Goal: Task Accomplishment & Management: Manage account settings

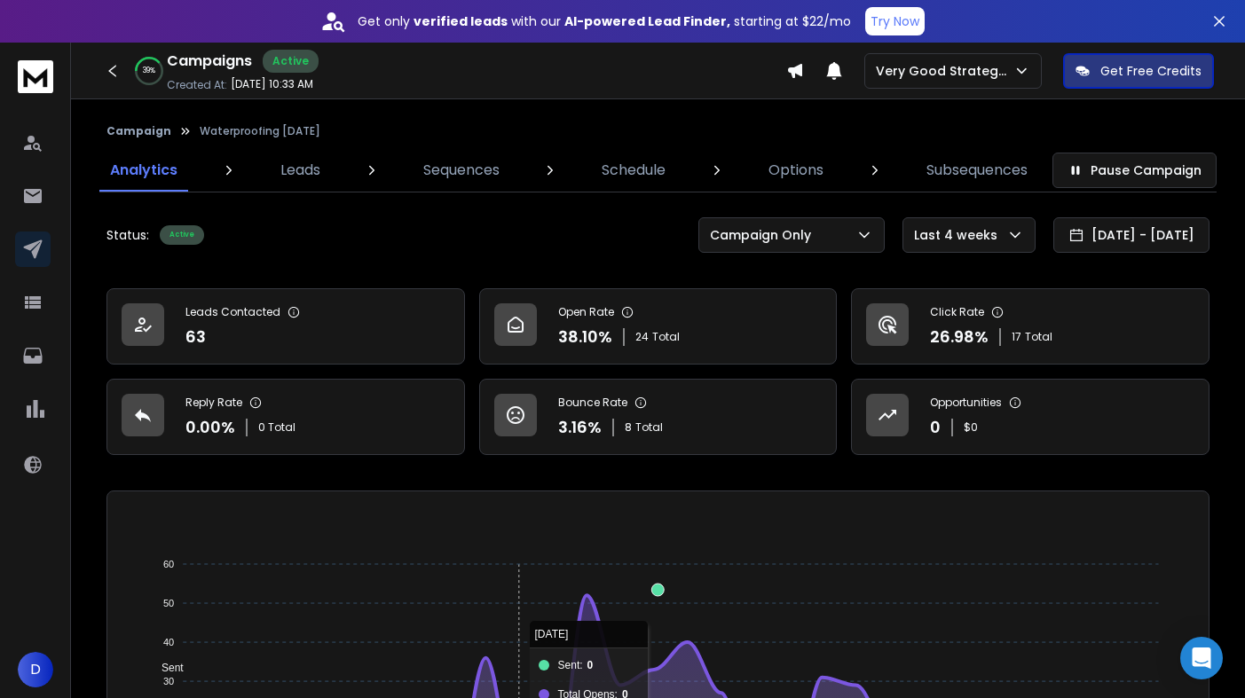
scroll to position [393, 0]
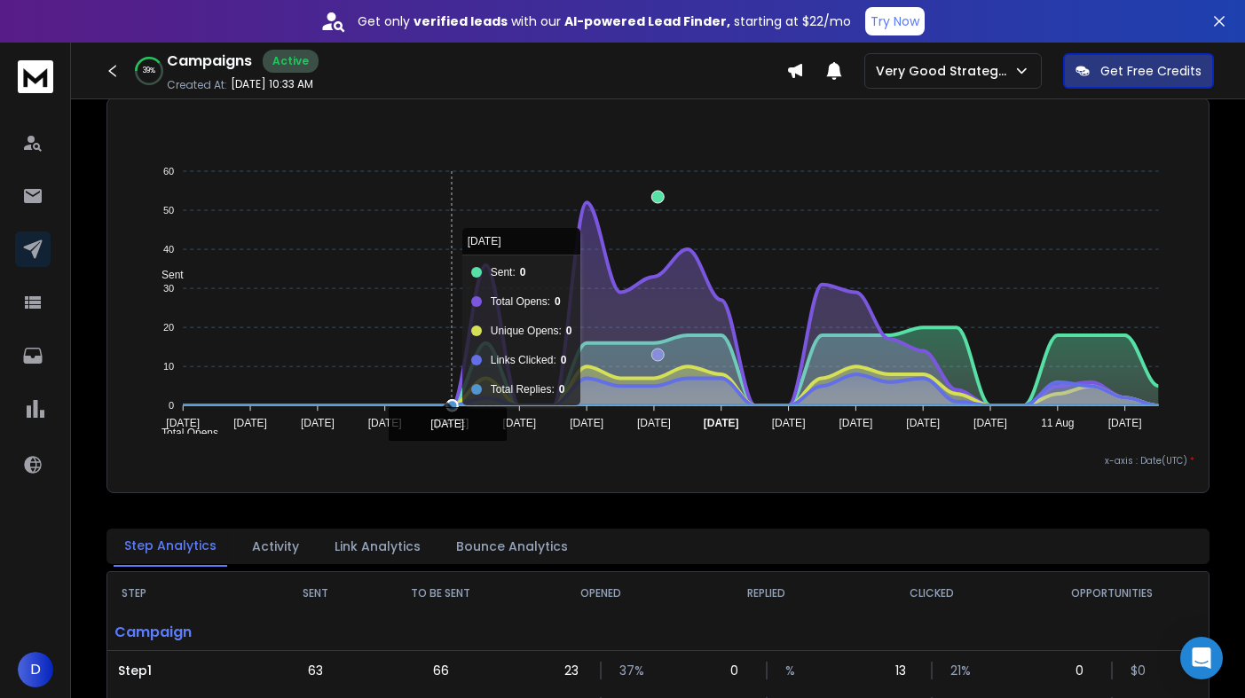
click at [447, 310] on foreignobject "Sent Total Opens Unique Opens Links Clicked Total Replies" at bounding box center [658, 278] width 1020 height 311
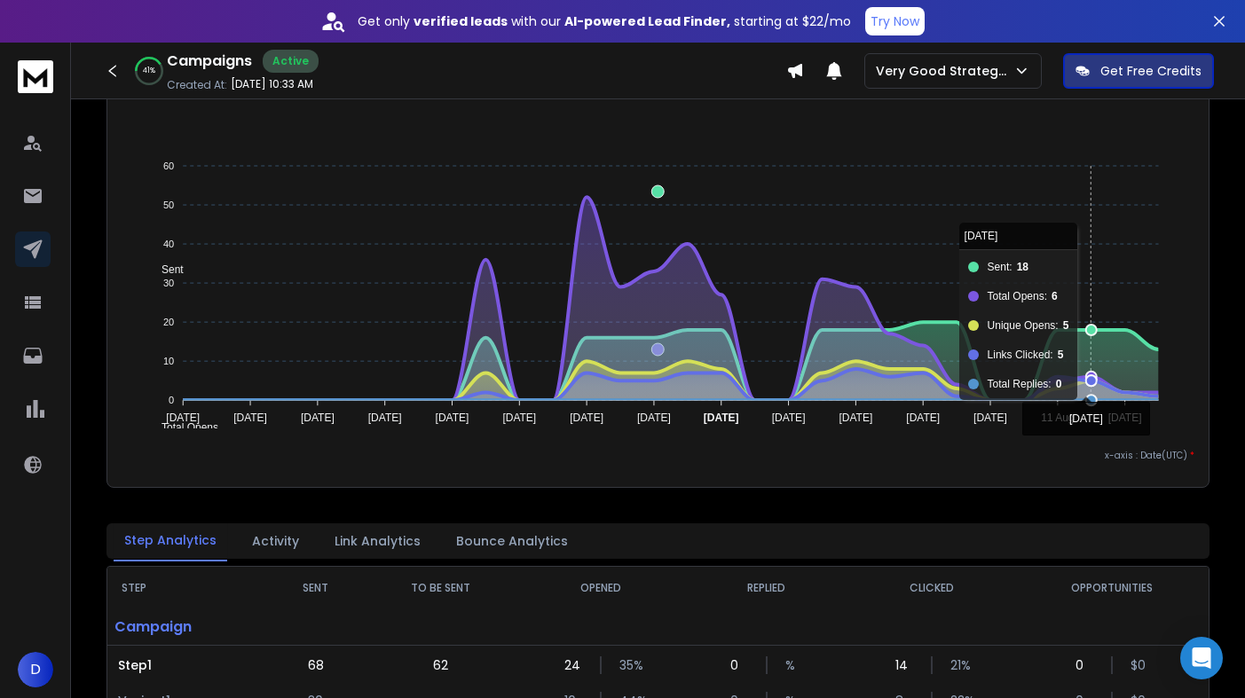
scroll to position [375, 0]
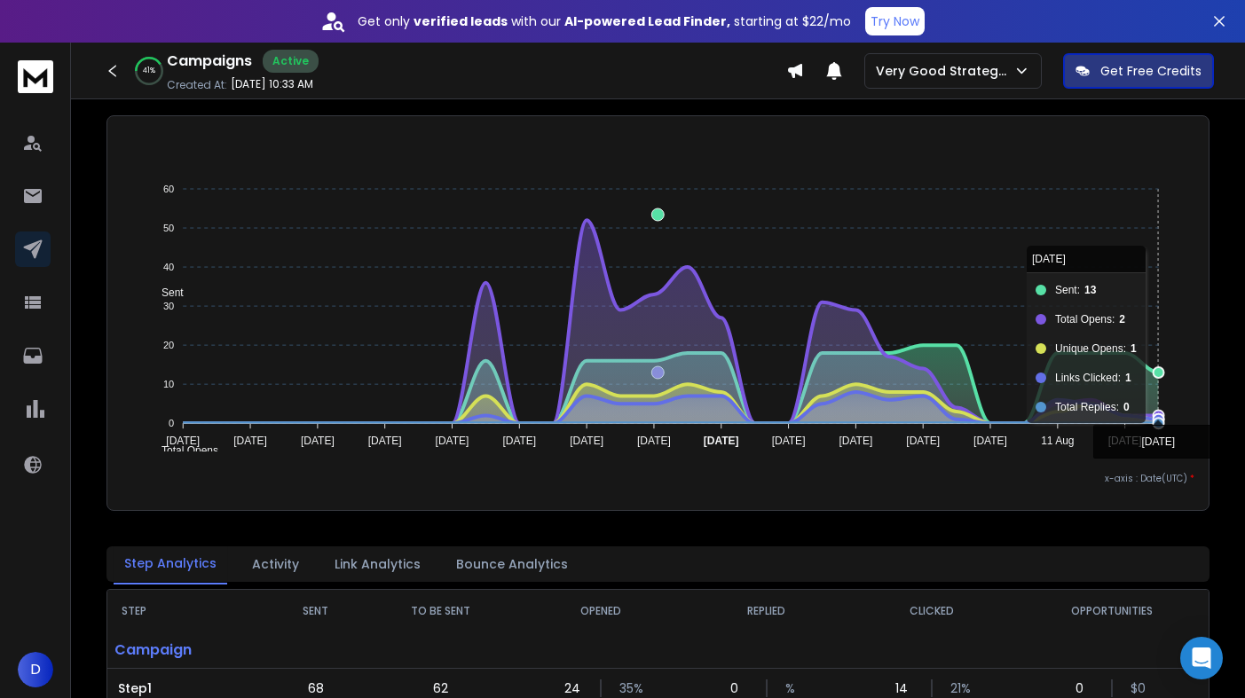
click at [1151, 389] on foreignobject "Sent Total Opens Unique Opens Links Clicked Total Replies" at bounding box center [658, 296] width 1020 height 311
click at [1156, 375] on foreignobject "Sent Total Opens Unique Opens Links Clicked Total Replies" at bounding box center [658, 296] width 1020 height 311
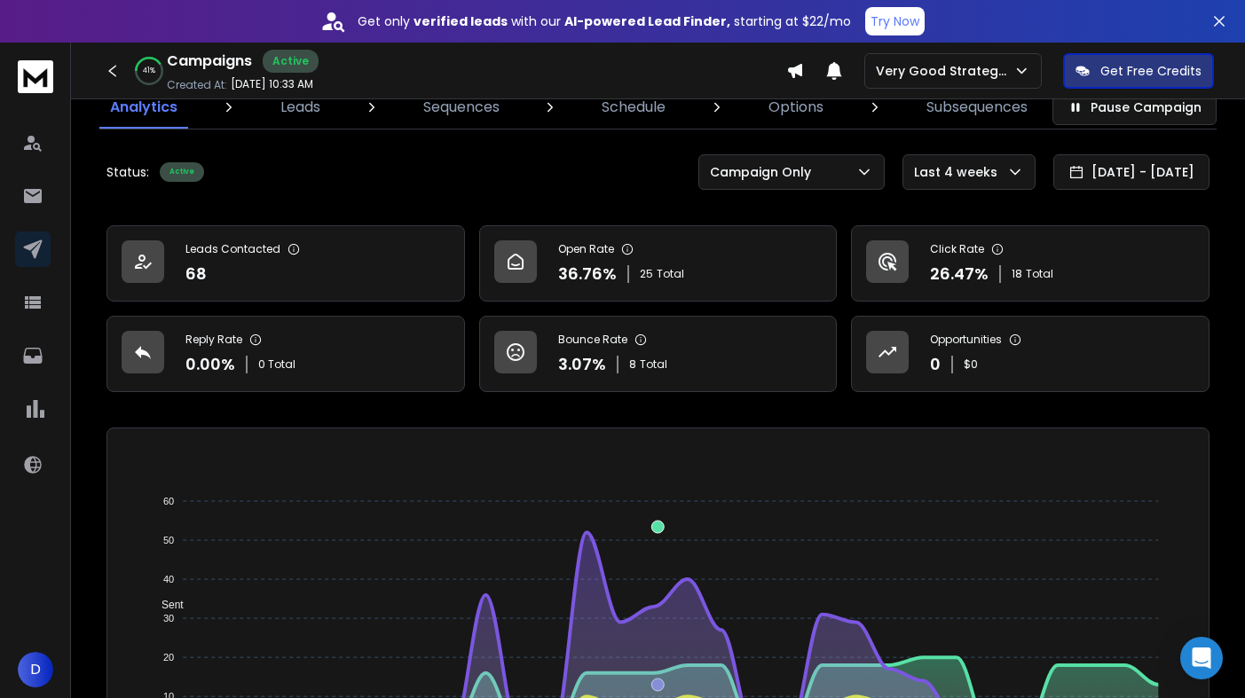
scroll to position [68, 0]
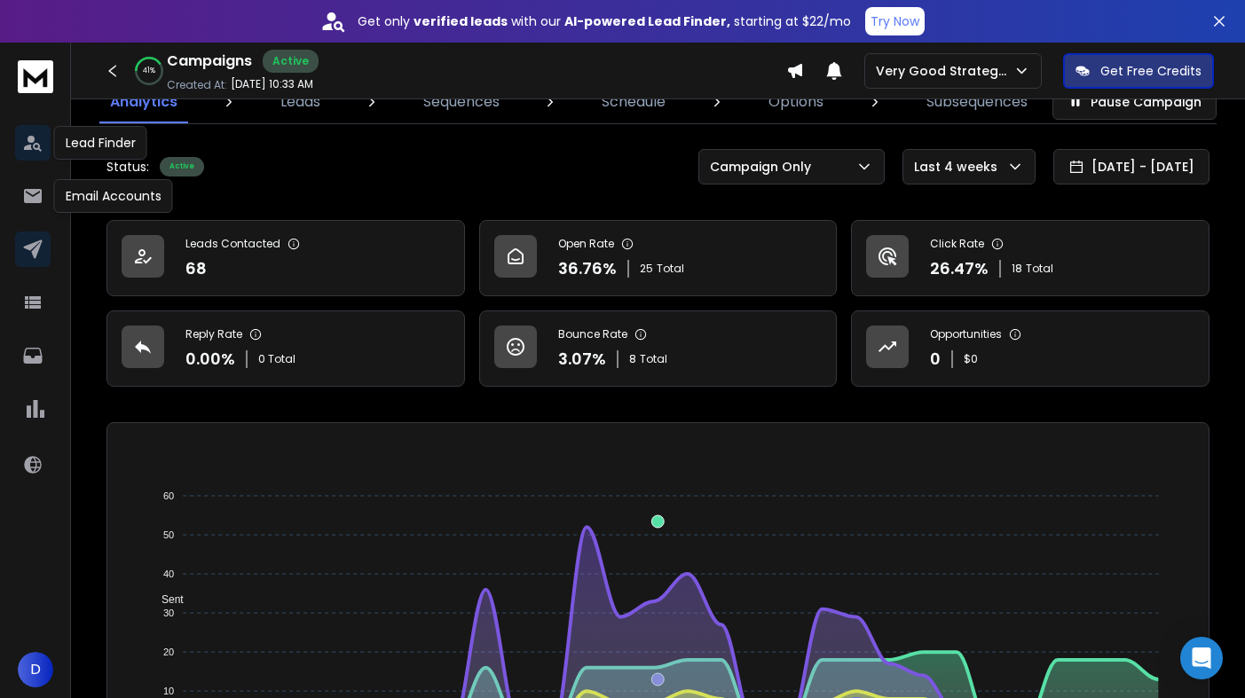
click at [26, 128] on link at bounding box center [32, 142] width 35 height 35
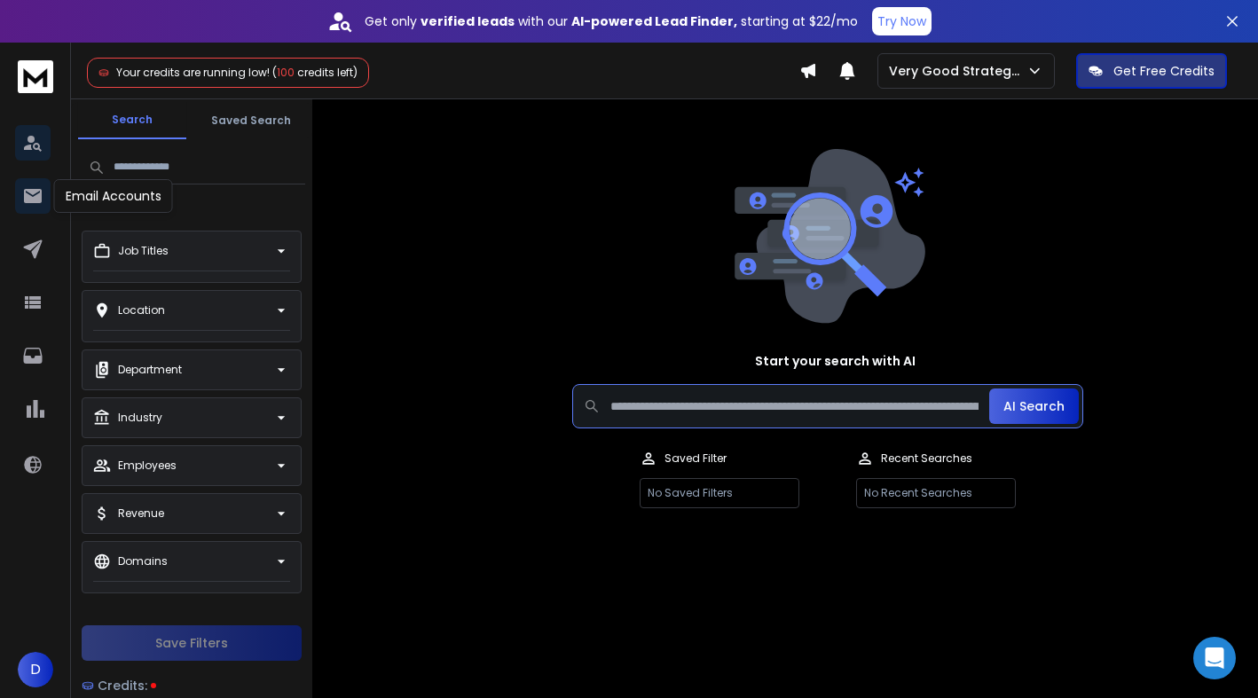
drag, startPoint x: 13, startPoint y: 216, endPoint x: 20, endPoint y: 209, distance: 9.4
click at [13, 217] on div "D" at bounding box center [35, 374] width 71 height 663
click at [25, 204] on icon at bounding box center [32, 195] width 21 height 21
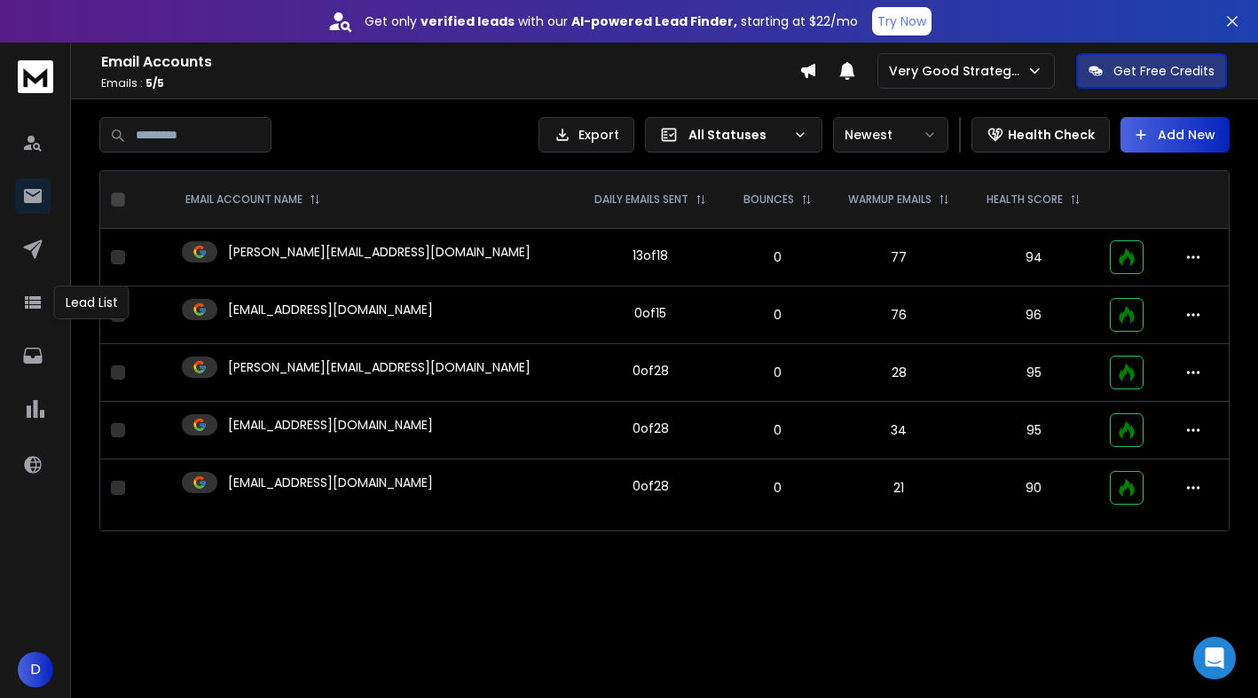
click at [303, 315] on p "[EMAIL_ADDRESS][DOMAIN_NAME]" at bounding box center [330, 310] width 205 height 18
click at [255, 253] on p "[PERSON_NAME][EMAIL_ADDRESS][DOMAIN_NAME]" at bounding box center [379, 252] width 303 height 18
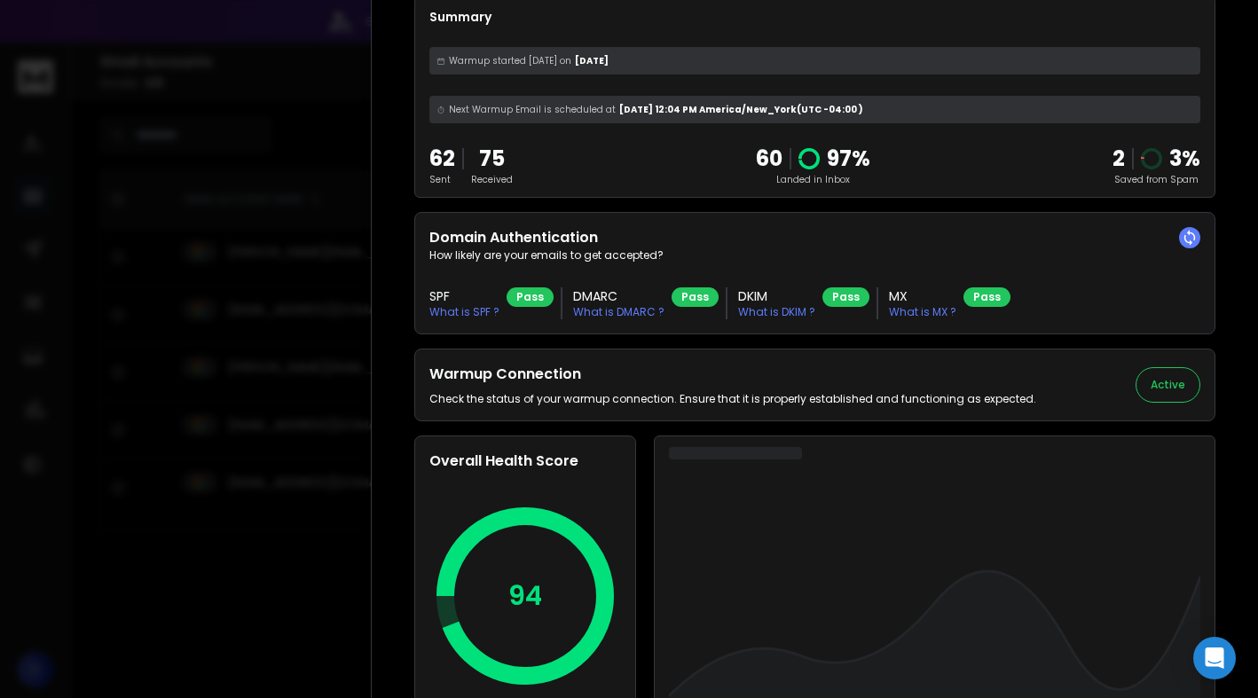
scroll to position [210, 0]
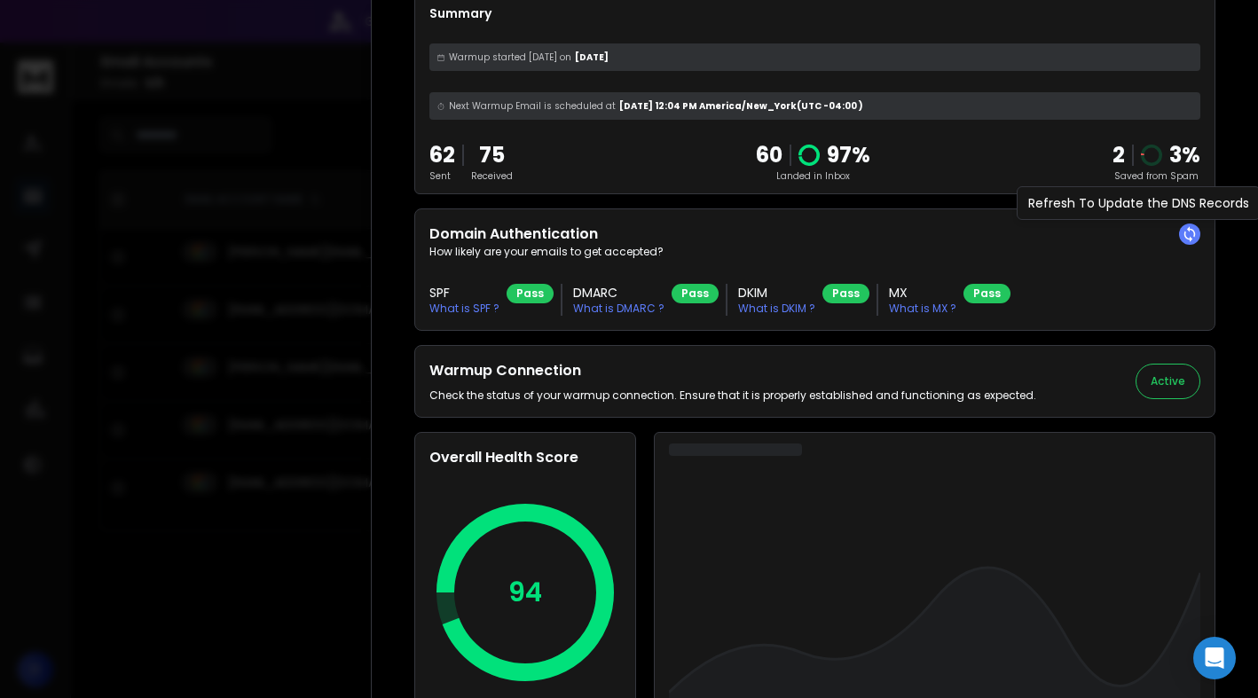
click at [1189, 224] on h2 "Domain Authentication" at bounding box center [815, 234] width 771 height 21
click at [1187, 223] on div "Domain Authentication How likely are your emails to get accepted? SPF What is S…" at bounding box center [814, 270] width 801 height 122
click at [1187, 232] on icon at bounding box center [1190, 234] width 18 height 18
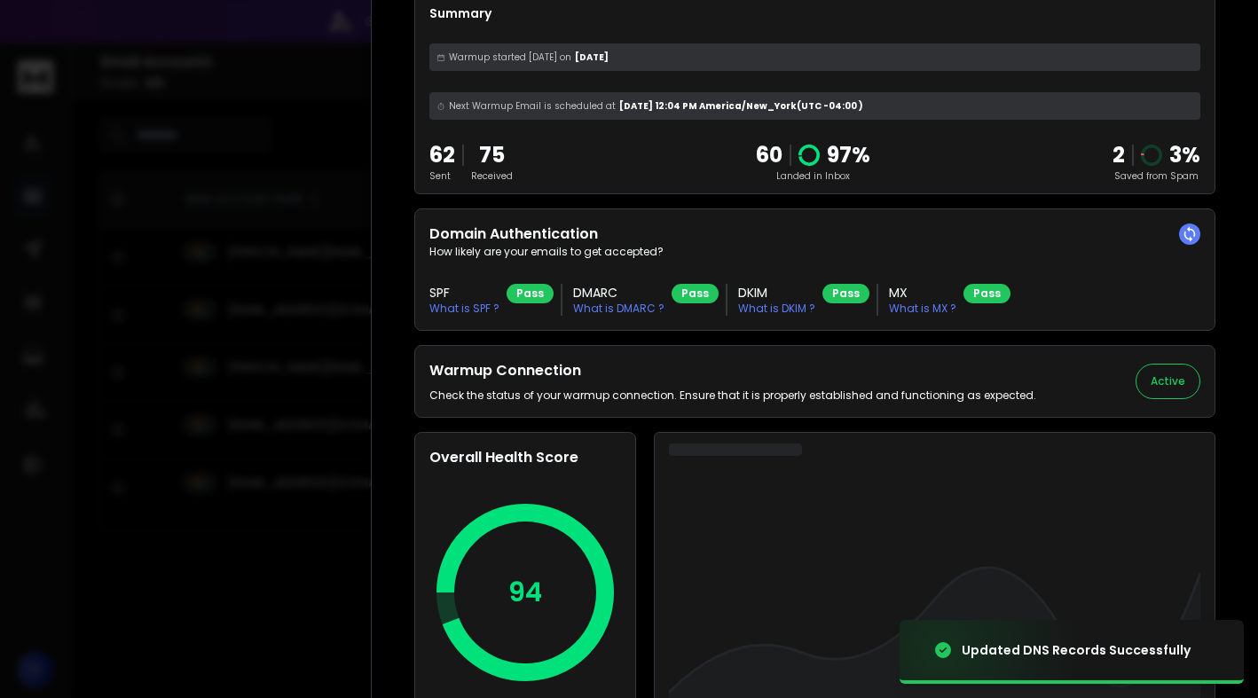
click at [718, 169] on div "62 Sent 75 Received 60 97 % Landed in Inbox 2 3 % Saved from Spam" at bounding box center [815, 162] width 771 height 42
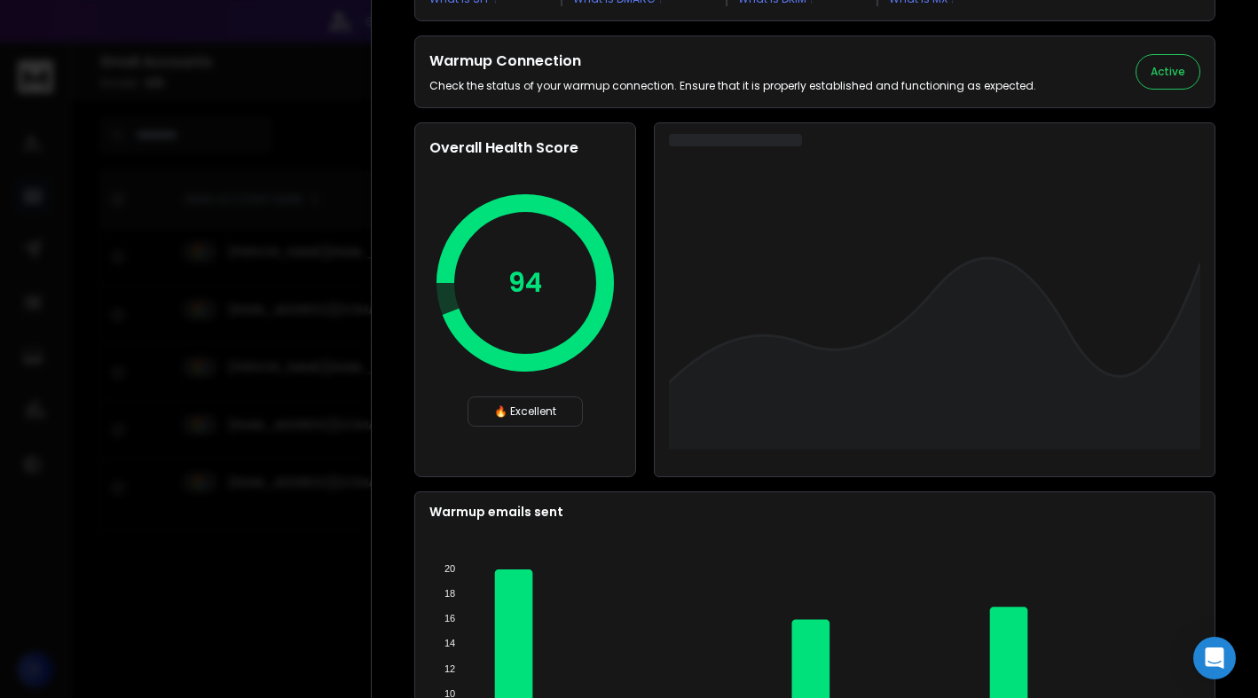
scroll to position [749, 0]
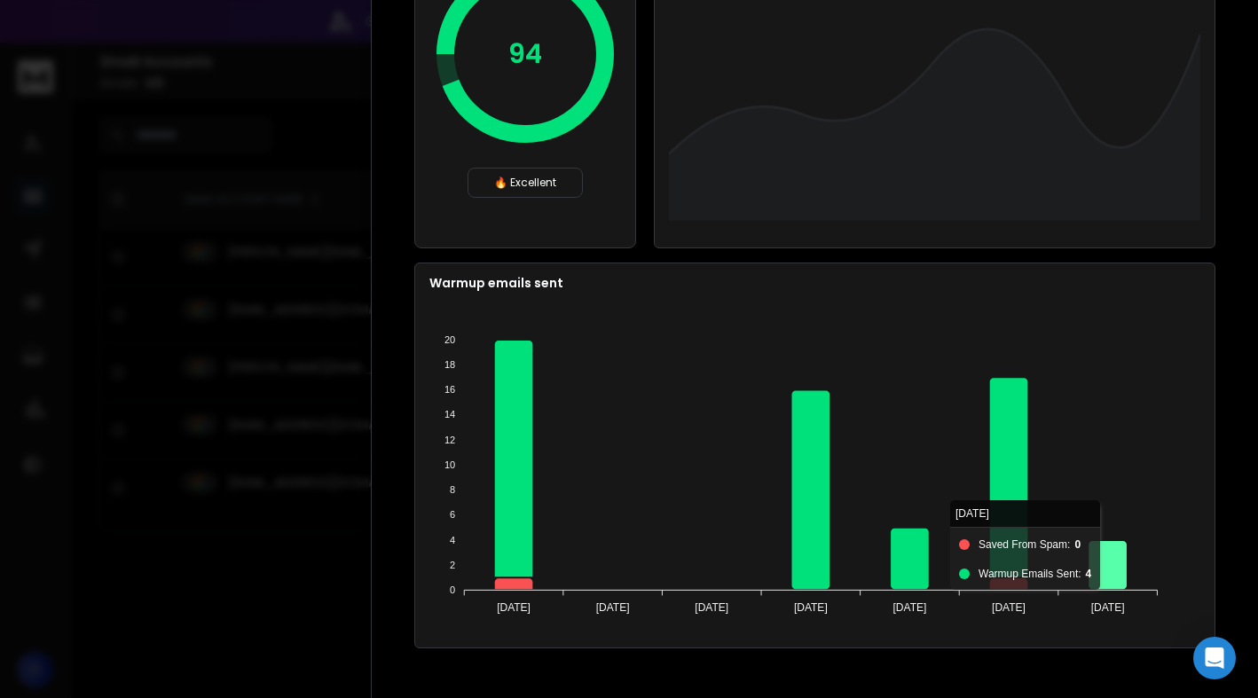
click at [1115, 564] on icon at bounding box center [1108, 565] width 38 height 48
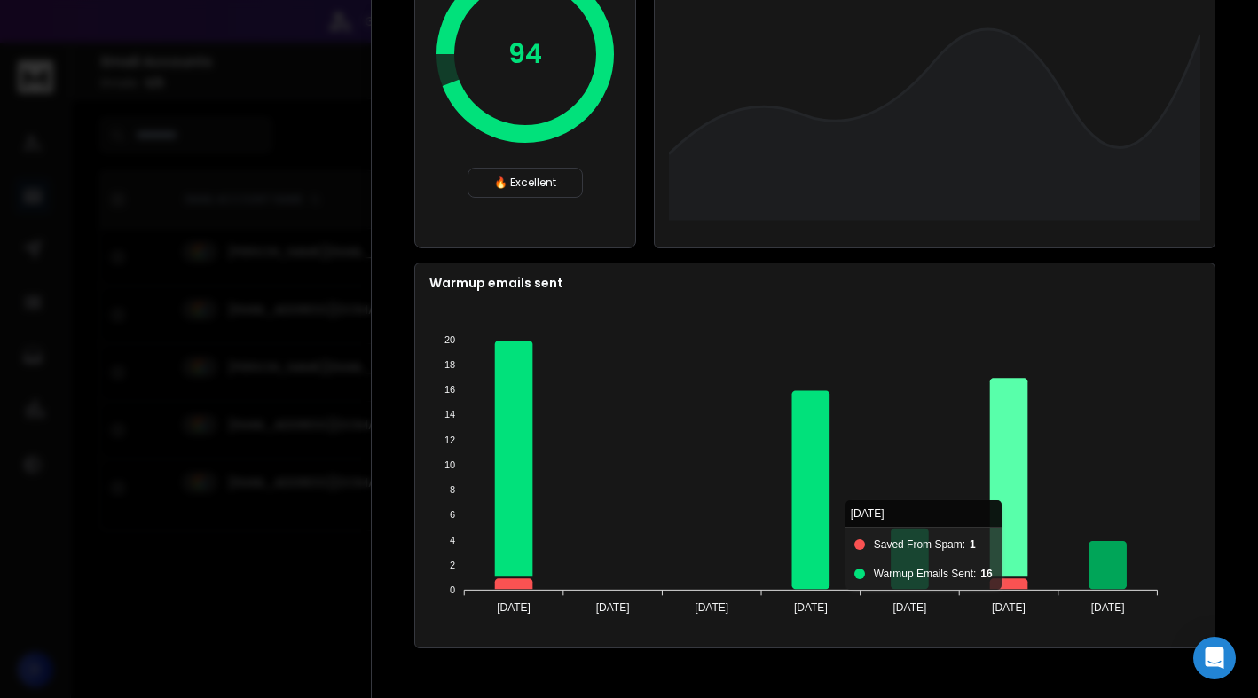
click at [1014, 461] on icon at bounding box center [1009, 477] width 38 height 199
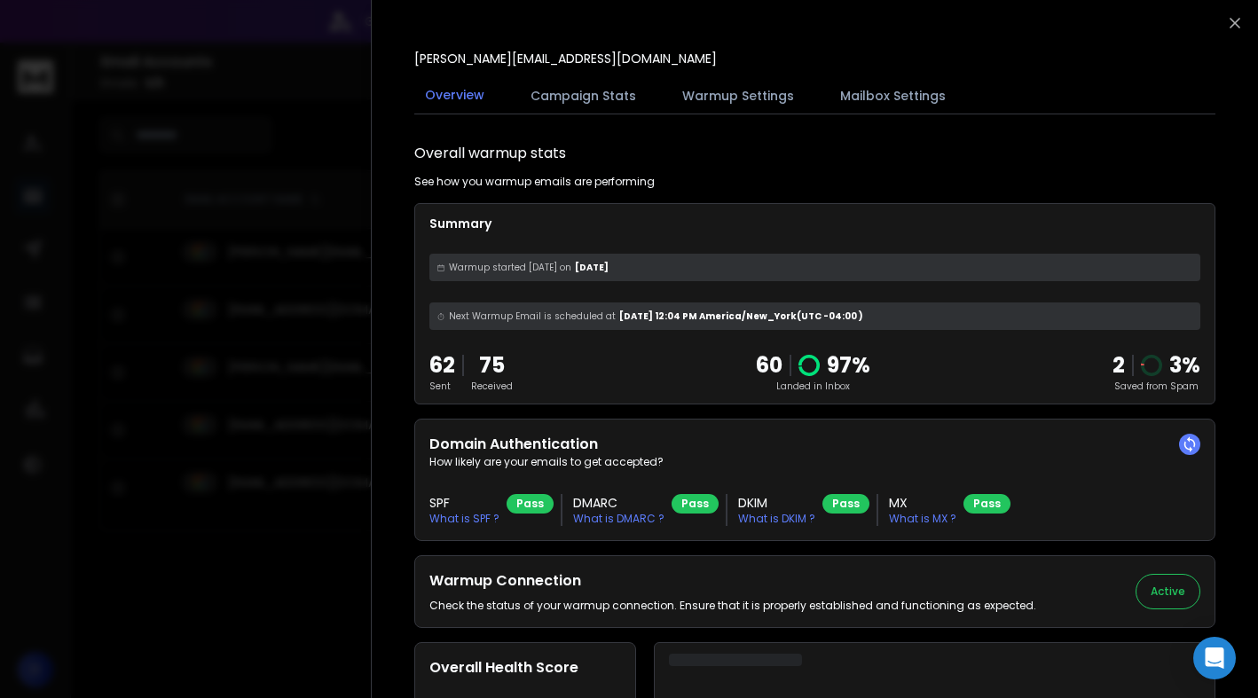
click at [603, 82] on button "Campaign Stats" at bounding box center [583, 95] width 127 height 39
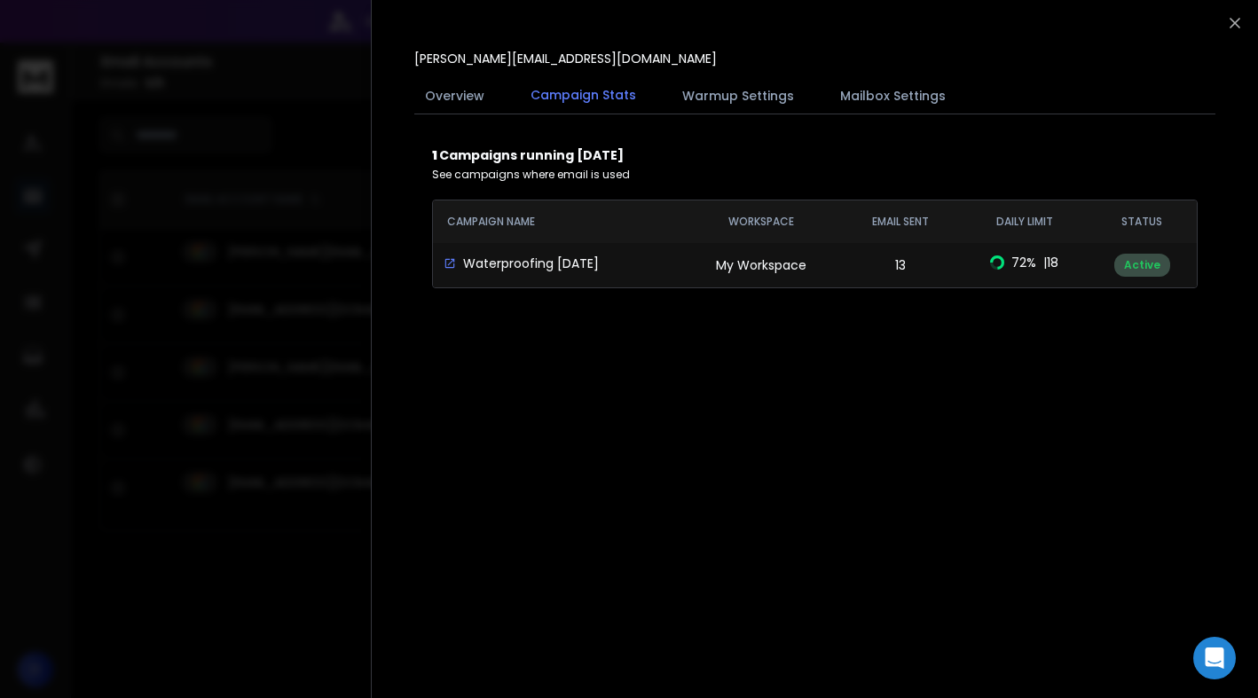
click at [1077, 267] on td "72 % | 18" at bounding box center [1024, 262] width 127 height 39
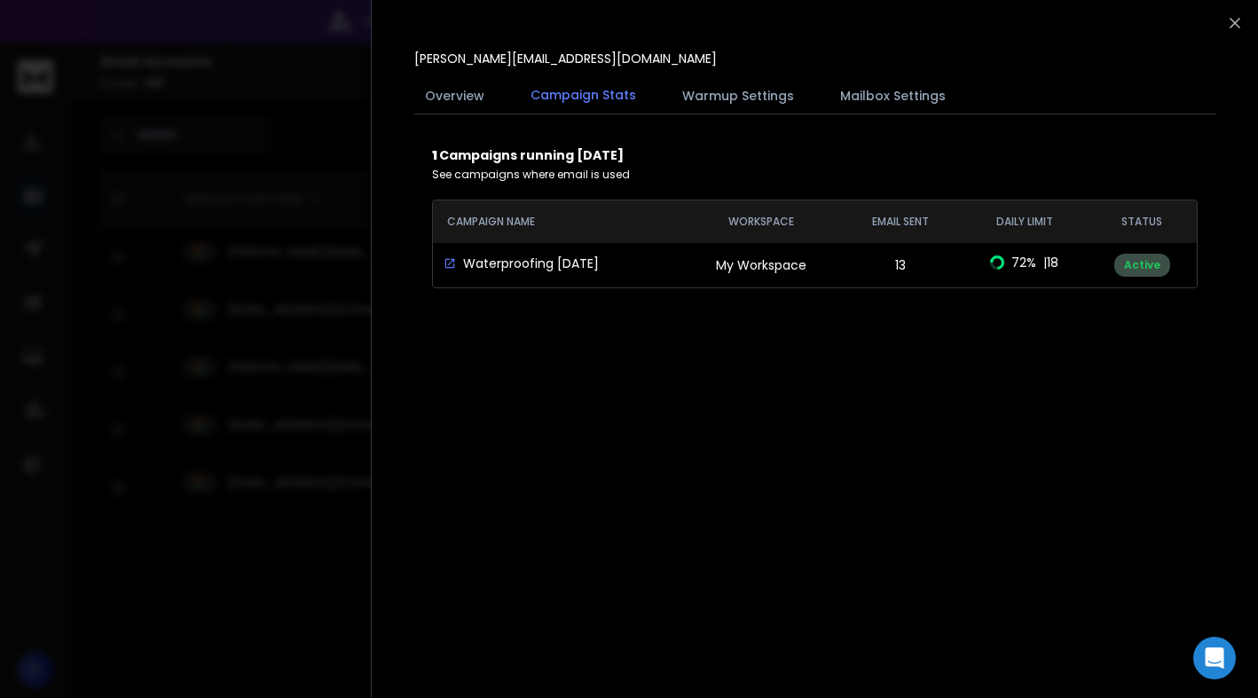
click at [777, 77] on div "[PERSON_NAME][EMAIL_ADDRESS][DOMAIN_NAME] Overview Campaign Stats Warmup Settin…" at bounding box center [815, 177] width 844 height 313
click at [839, 80] on button "Mailbox Settings" at bounding box center [893, 95] width 127 height 39
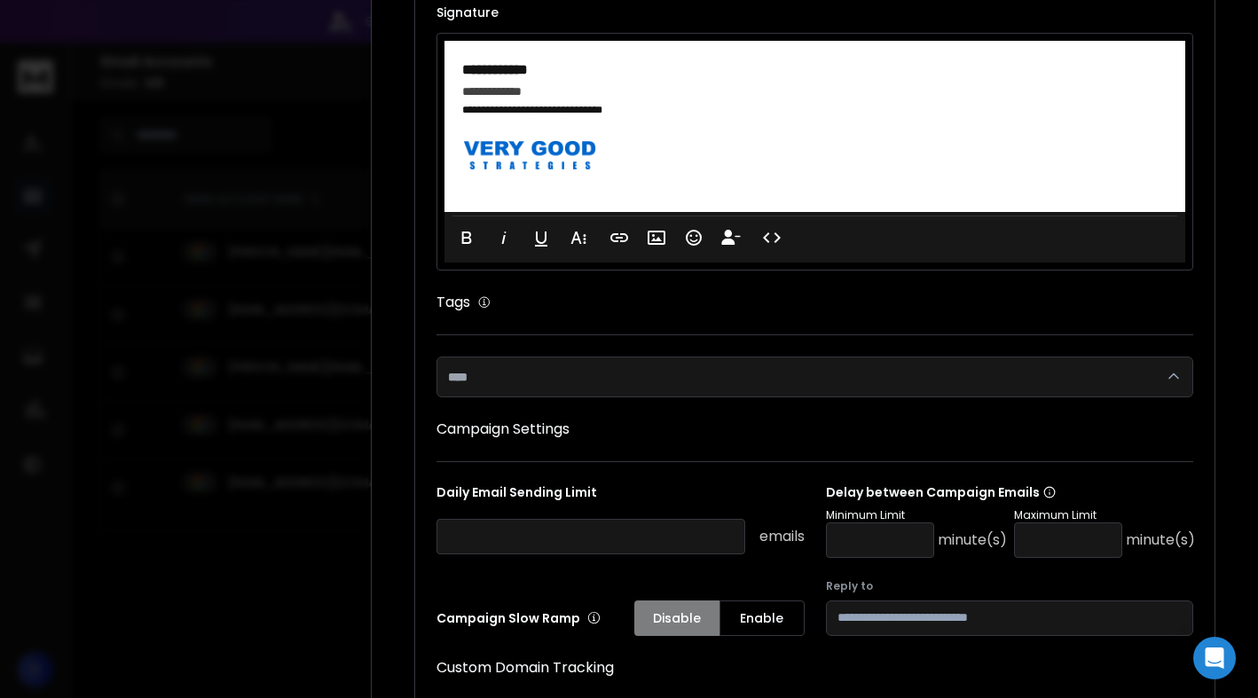
scroll to position [310, 0]
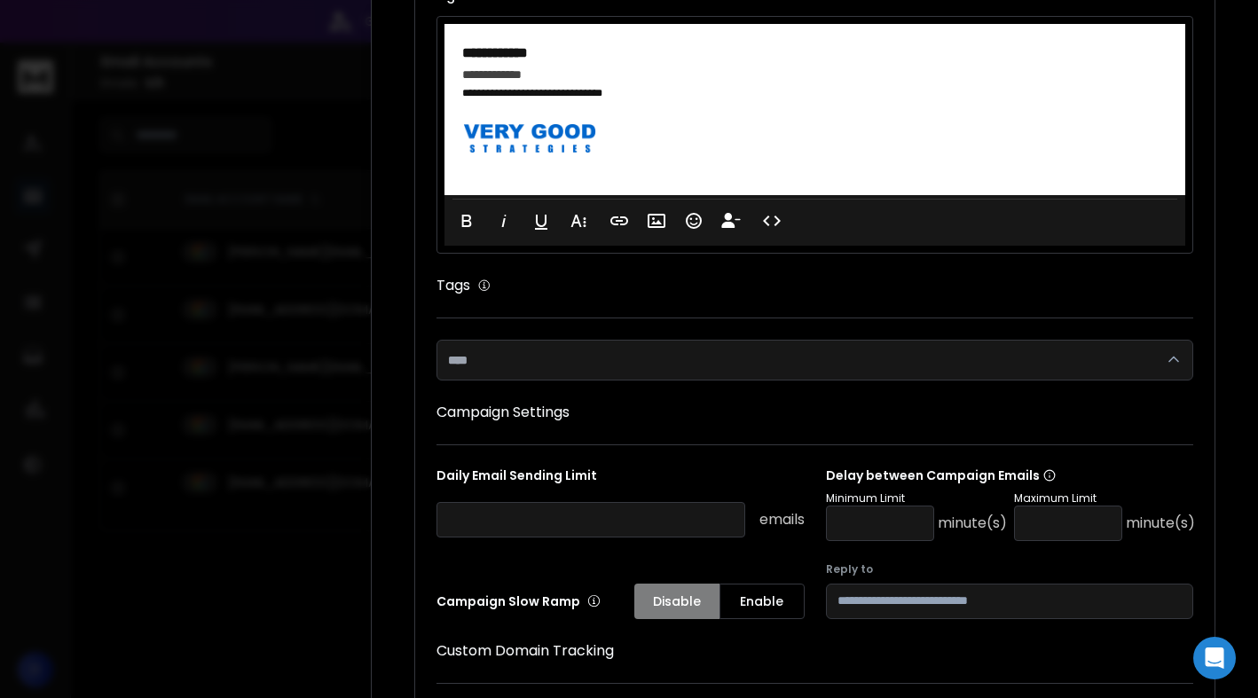
click at [592, 512] on input "**" at bounding box center [591, 519] width 309 height 35
type input "**"
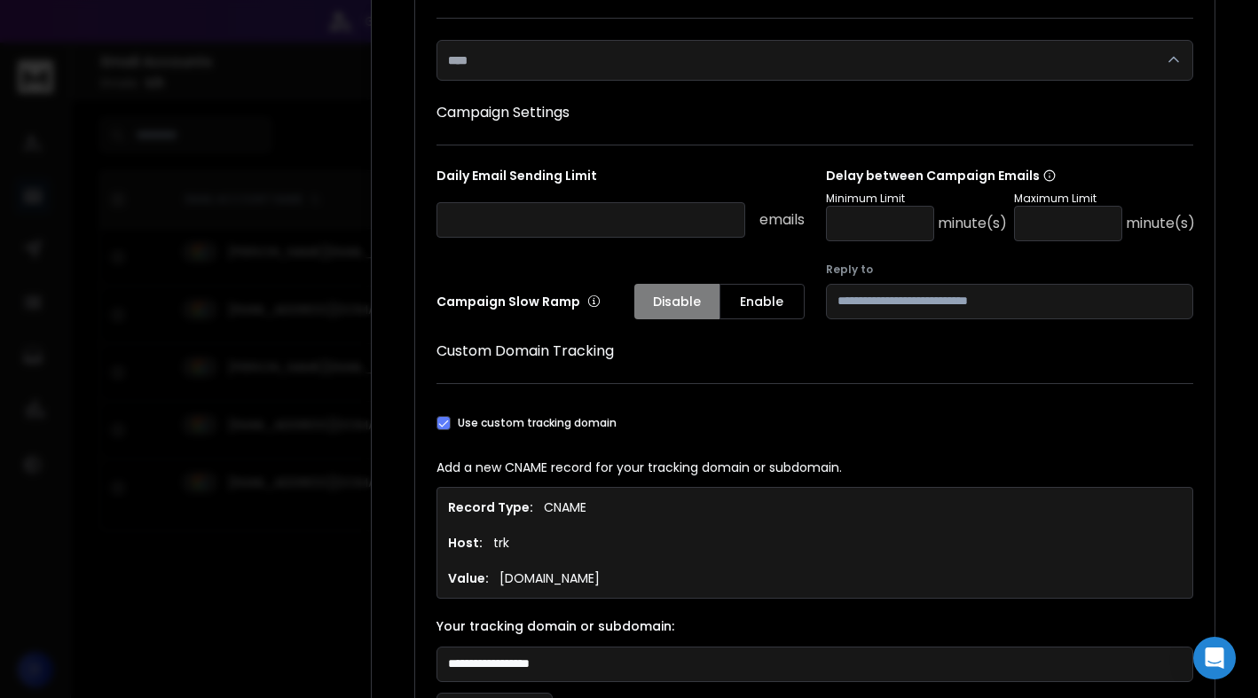
scroll to position [769, 0]
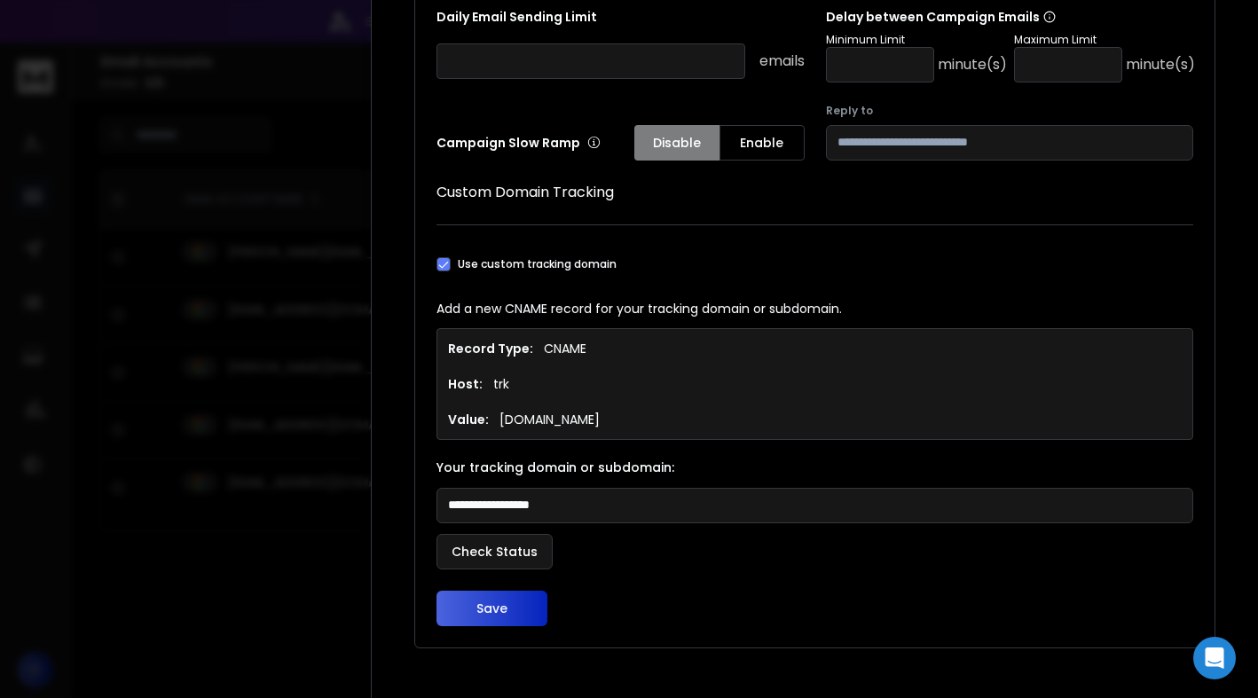
click at [509, 619] on button "Save" at bounding box center [492, 608] width 111 height 35
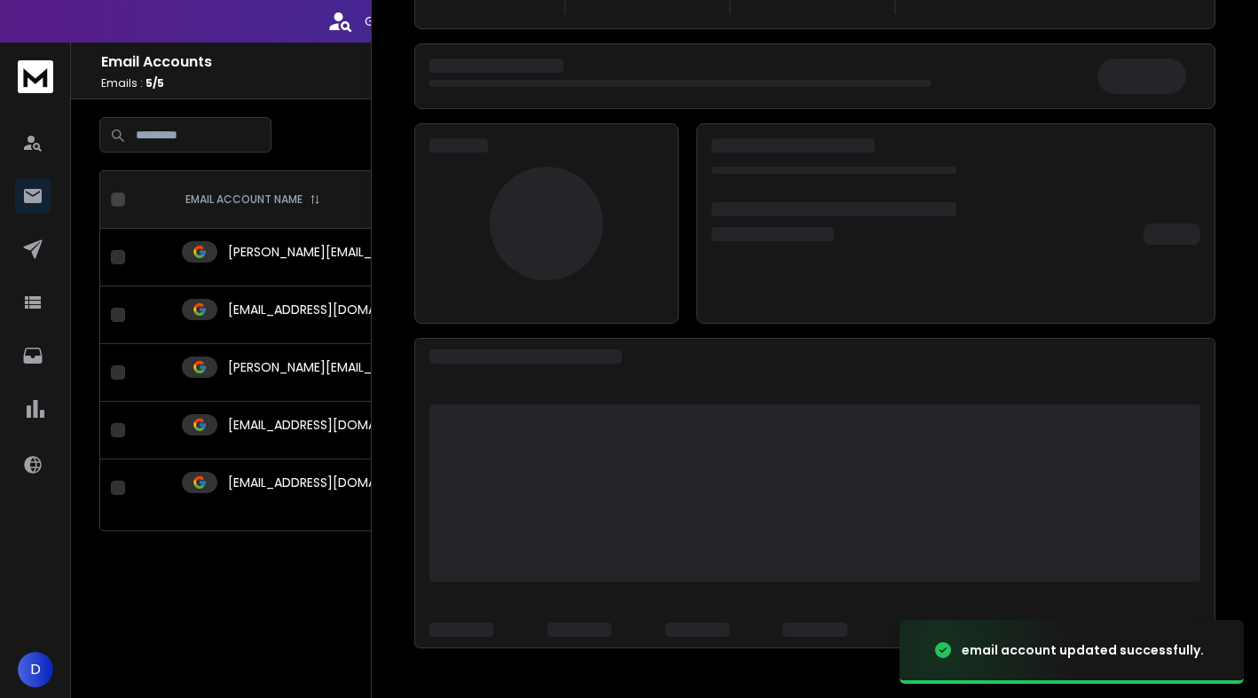
scroll to position [0, 0]
